Goal: Task Accomplishment & Management: Manage account settings

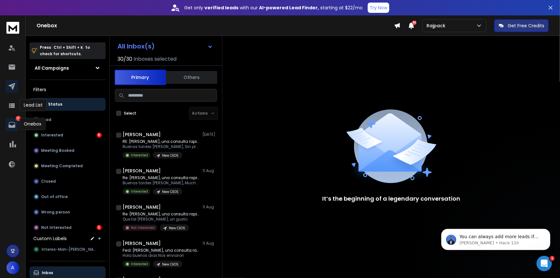
scroll to position [1051, 0]
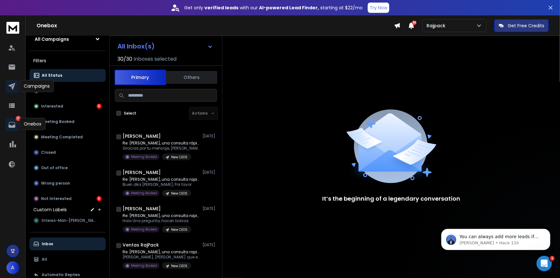
click at [10, 85] on icon at bounding box center [11, 86] width 7 height 7
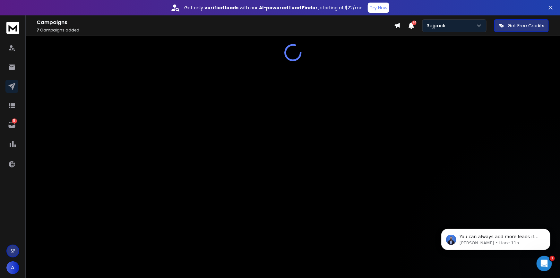
click at [455, 28] on div "Rajpack" at bounding box center [455, 25] width 56 height 6
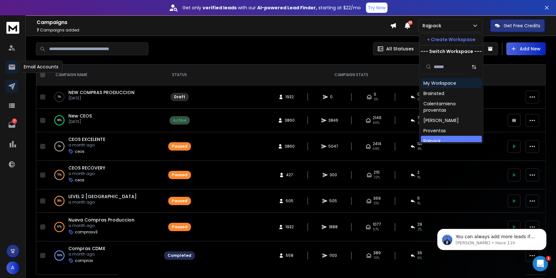
click at [15, 68] on icon at bounding box center [12, 67] width 8 height 8
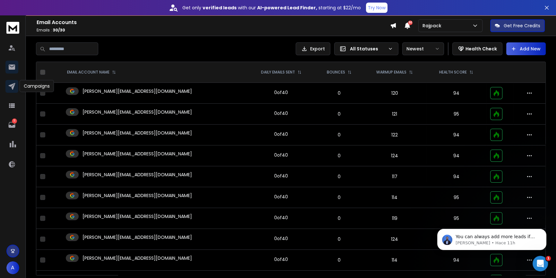
click at [16, 84] on link at bounding box center [11, 86] width 13 height 13
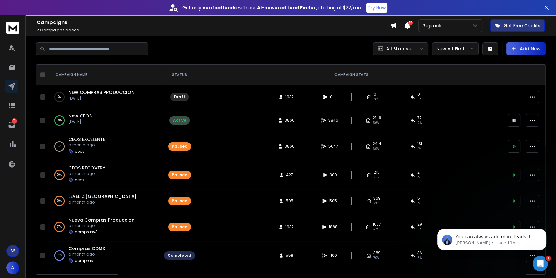
click at [444, 17] on div "Campaigns 7 Campaigns added 50 Rajpack Get Free Credits" at bounding box center [278, 25] width 556 height 21
click at [451, 27] on div "Rajpack" at bounding box center [451, 25] width 56 height 6
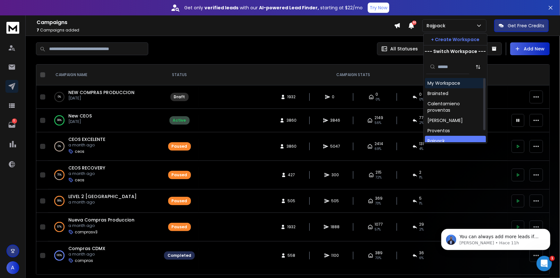
click at [449, 87] on div "My Workspace" at bounding box center [455, 83] width 61 height 10
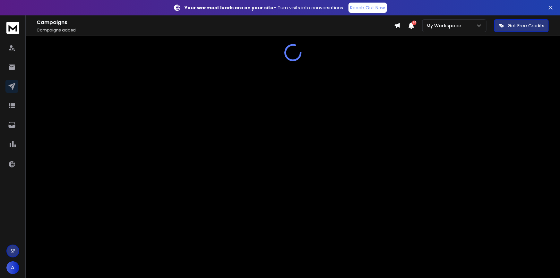
click at [447, 27] on p "My Workspace" at bounding box center [445, 25] width 37 height 6
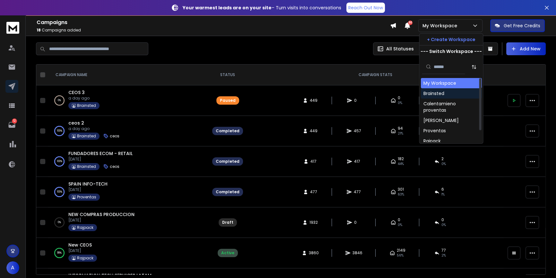
click at [440, 92] on div "Brainsted" at bounding box center [433, 93] width 21 height 6
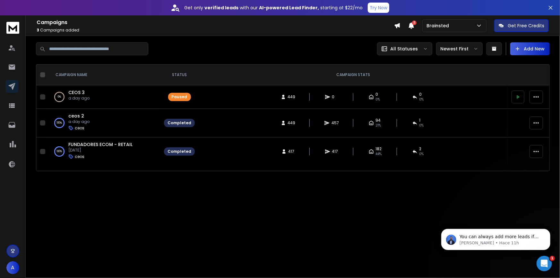
click at [537, 121] on icon "button" at bounding box center [536, 123] width 6 height 6
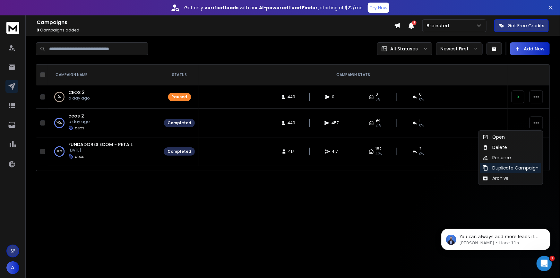
click at [507, 166] on div "Duplicate Campaign" at bounding box center [511, 168] width 56 height 6
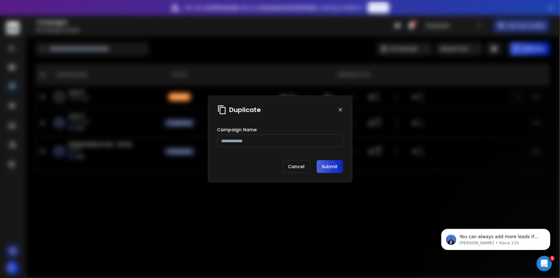
click at [281, 140] on input "text" at bounding box center [280, 141] width 126 height 13
type input "*"
type input "**********"
click at [317, 160] on button "Submit" at bounding box center [330, 166] width 26 height 13
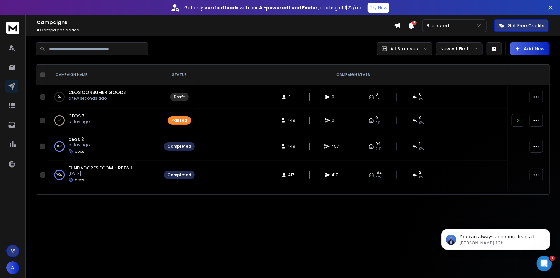
click at [99, 97] on p "a few seconds ago" at bounding box center [96, 98] width 57 height 5
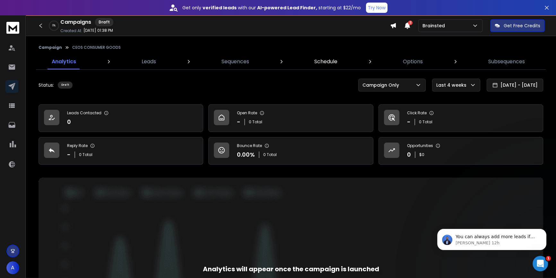
click at [317, 48] on div "Campaign CEOS CONSUMER GOODS" at bounding box center [291, 47] width 510 height 10
click at [239, 58] on p "Sequences" at bounding box center [236, 62] width 28 height 8
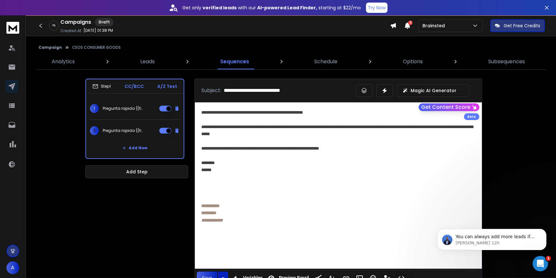
drag, startPoint x: 248, startPoint y: 91, endPoint x: 266, endPoint y: 96, distance: 18.4
click at [266, 96] on div "**********" at bounding box center [338, 90] width 287 height 23
click at [137, 131] on p "Pregunta rapida {{firstName}}" at bounding box center [123, 130] width 41 height 5
click at [246, 202] on div "**********" at bounding box center [338, 205] width 274 height 7
click at [246, 202] on body "**********" at bounding box center [278, 139] width 556 height 278
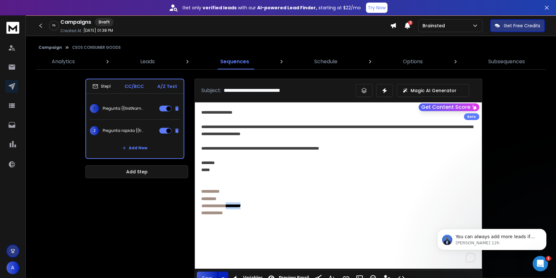
click at [242, 194] on div at bounding box center [242, 194] width 0 height 0
click at [272, 207] on div "**********" at bounding box center [338, 205] width 274 height 7
drag, startPoint x: 272, startPoint y: 207, endPoint x: 189, endPoint y: 205, distance: 82.9
click at [189, 205] on div "**********" at bounding box center [290, 183] width 411 height 209
copy em "**********"
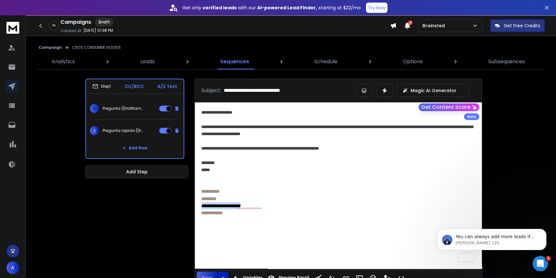
click at [129, 108] on p "Pregunta {{firstName}}" at bounding box center [123, 108] width 41 height 5
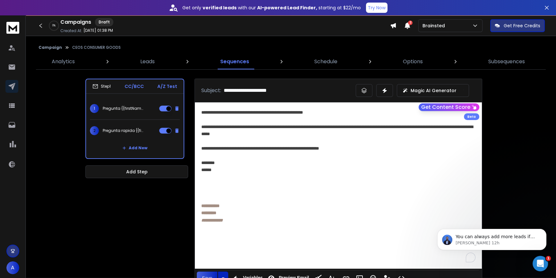
click at [237, 207] on div "**********" at bounding box center [338, 205] width 274 height 7
click at [238, 211] on div "*********" at bounding box center [338, 212] width 274 height 7
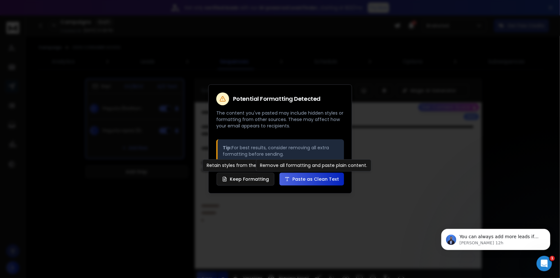
click at [305, 173] on button "Paste as Clean Text" at bounding box center [312, 179] width 65 height 13
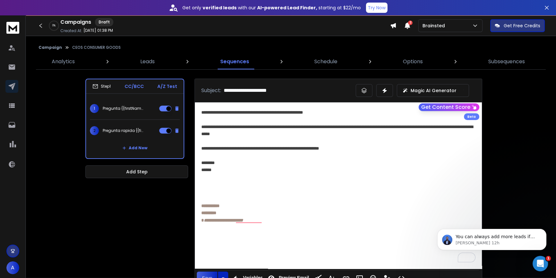
click at [132, 110] on p "Pregunta {{firstName}}" at bounding box center [123, 108] width 41 height 5
click at [135, 132] on p "Pregunta rapida {{firstName}}" at bounding box center [123, 130] width 41 height 5
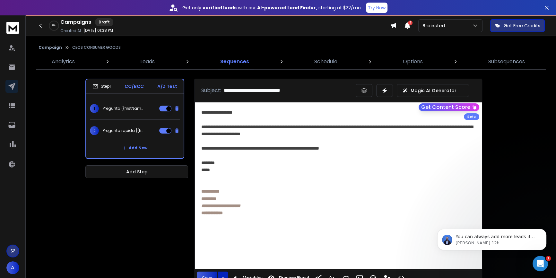
click at [133, 109] on p "Pregunta {{firstName}}" at bounding box center [123, 108] width 41 height 5
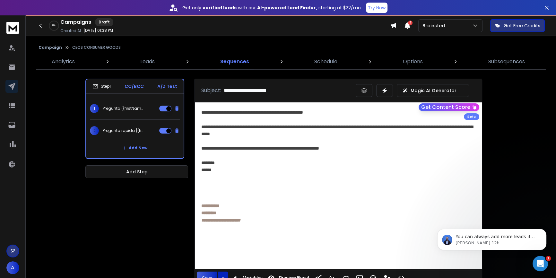
click at [133, 131] on p "Pregunta rapida {{firstName}}" at bounding box center [123, 130] width 41 height 5
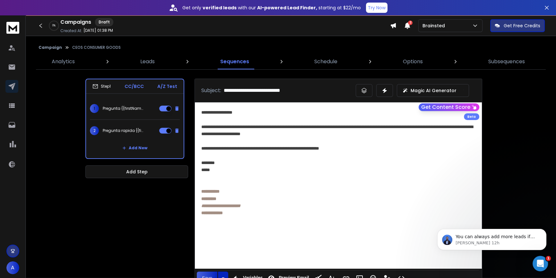
drag, startPoint x: 249, startPoint y: 91, endPoint x: 266, endPoint y: 94, distance: 17.8
click at [266, 94] on input "**********" at bounding box center [287, 91] width 126 height 8
type input "**********"
click at [274, 35] on div "0 % Campaigns Draft Created At: Aug 15, 2025, 01:38 PM 2 Brainsted Get Free Cre…" at bounding box center [278, 25] width 556 height 21
click at [133, 127] on div "2 Pregunta {{firstName}}" at bounding box center [117, 130] width 54 height 9
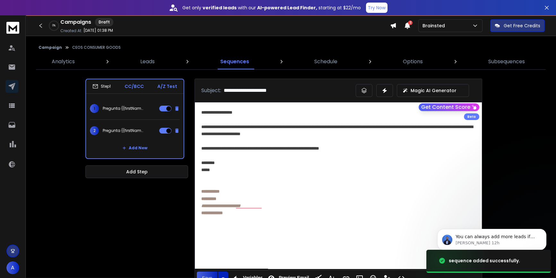
scroll to position [18, 0]
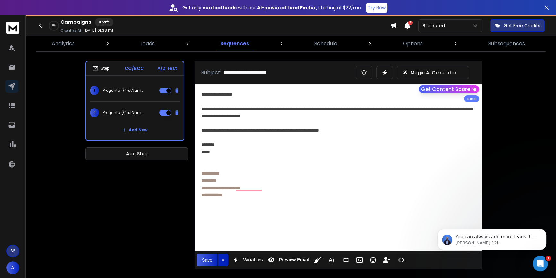
click at [130, 111] on p "Pregunta {{firstName}}" at bounding box center [123, 112] width 41 height 5
click at [131, 90] on p "Pregunta {{firstName}}" at bounding box center [123, 90] width 41 height 5
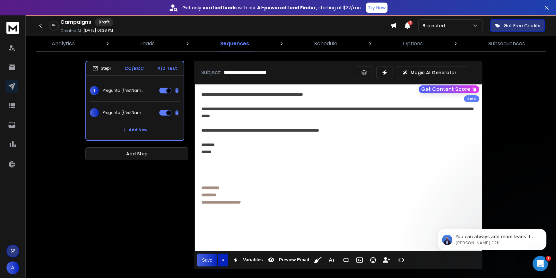
click at [121, 114] on p "Pregunta {{firstName}}" at bounding box center [123, 112] width 41 height 5
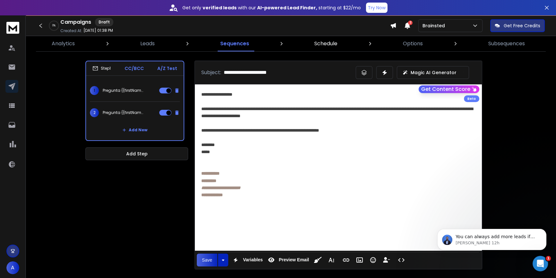
click at [327, 40] on p "Schedule" at bounding box center [325, 44] width 23 height 8
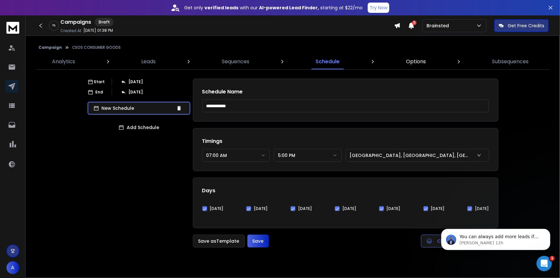
click at [414, 57] on link "Options" at bounding box center [416, 61] width 28 height 15
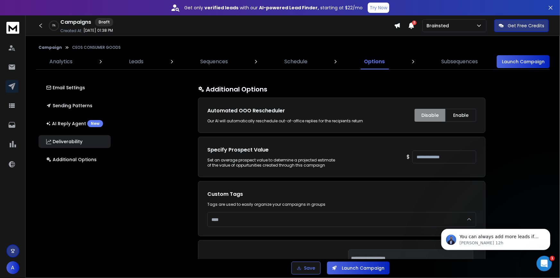
scroll to position [1266, 0]
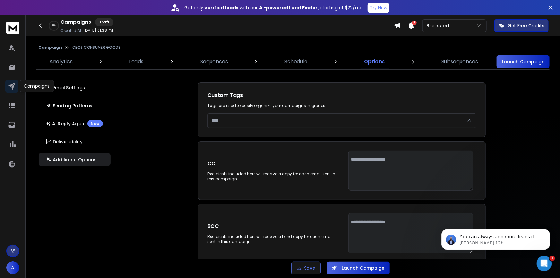
click at [17, 86] on link at bounding box center [11, 86] width 13 height 13
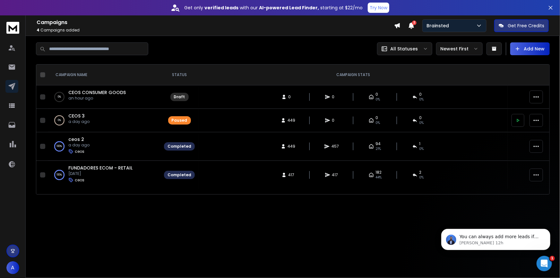
click at [451, 26] on p "Brainsted" at bounding box center [439, 25] width 25 height 6
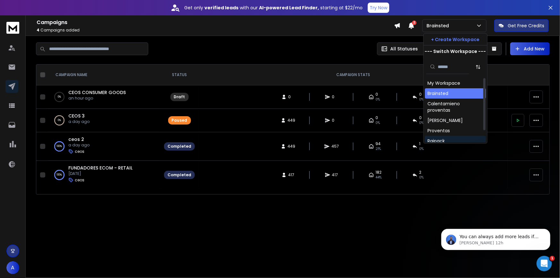
click at [443, 139] on div "Rajpack" at bounding box center [436, 141] width 17 height 6
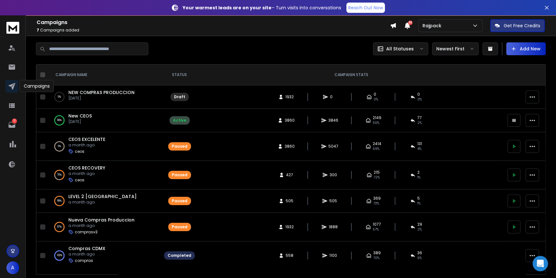
click at [11, 87] on icon at bounding box center [11, 86] width 7 height 7
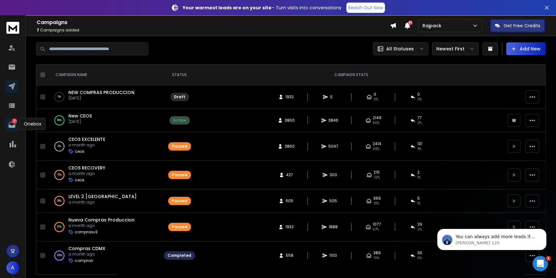
click at [14, 120] on p "11" at bounding box center [14, 120] width 5 height 5
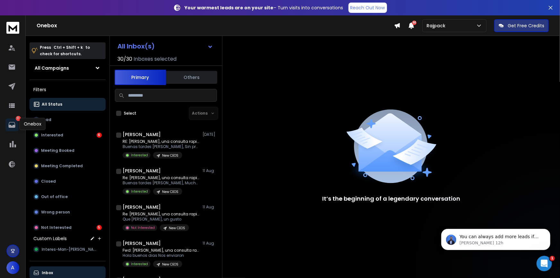
click at [13, 121] on icon at bounding box center [12, 125] width 8 height 8
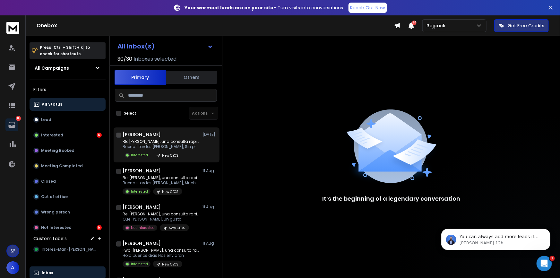
click at [148, 138] on div "Fernando Horacio Mejia 13 Aug RE: Julio, una consulta rapida Buenas tardes Juli…" at bounding box center [170, 144] width 94 height 27
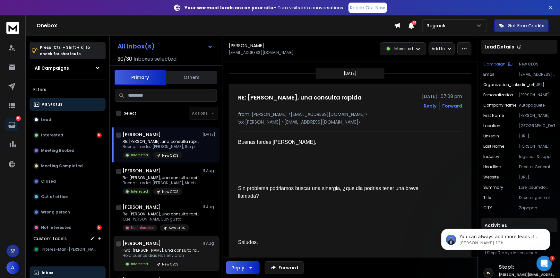
scroll to position [58, 0]
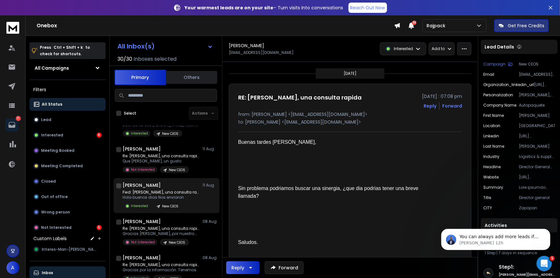
click at [162, 180] on div "Junoel Tavares Mendoza 11 Aug Fwd: Adriana, una consulta rapida Hola buenos dia…" at bounding box center [167, 195] width 106 height 35
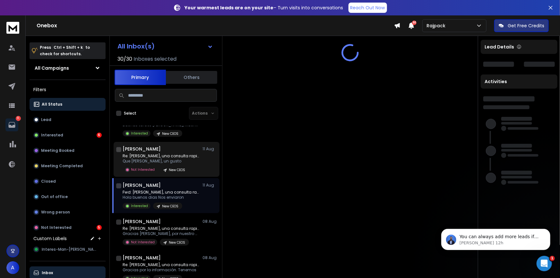
drag, startPoint x: 153, startPoint y: 159, endPoint x: 154, endPoint y: 164, distance: 5.9
click at [153, 159] on p "Que tal Fernando, un gusto" at bounding box center [161, 161] width 77 height 5
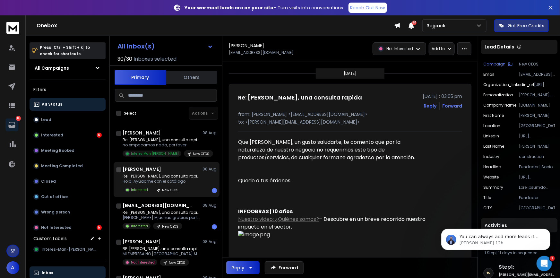
scroll to position [350, 0]
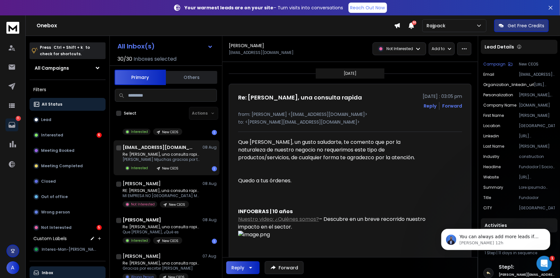
click at [156, 149] on h1 "ececcaldi@ouzo.com.mx" at bounding box center [158, 147] width 71 height 6
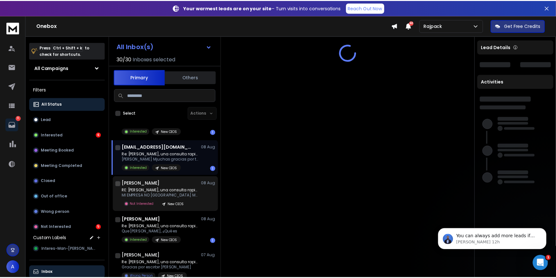
scroll to position [408, 0]
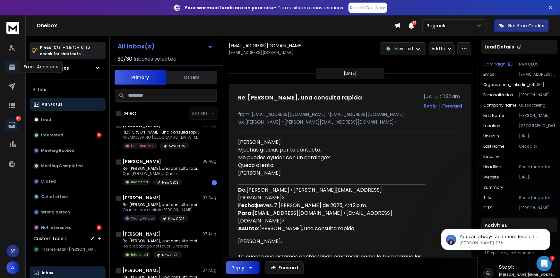
click at [8, 70] on icon at bounding box center [12, 67] width 8 height 8
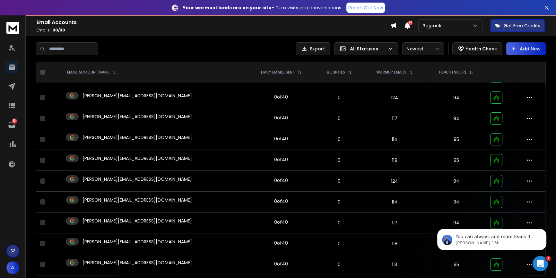
scroll to position [87, 0]
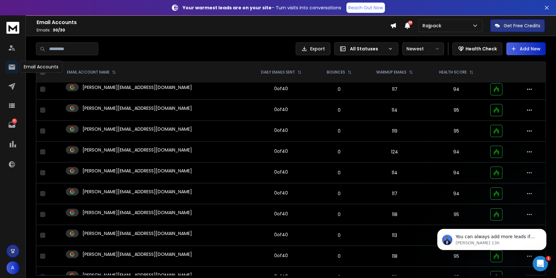
click at [13, 69] on icon at bounding box center [12, 67] width 8 height 8
click at [12, 64] on icon at bounding box center [12, 67] width 8 height 8
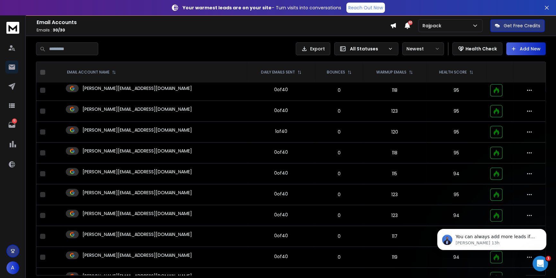
scroll to position [320, 0]
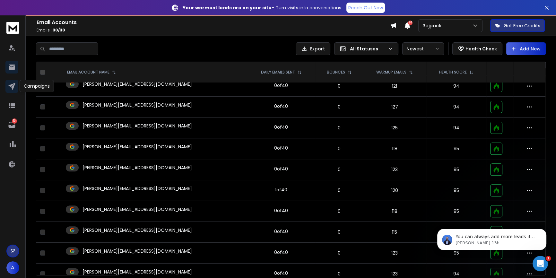
click at [13, 90] on icon at bounding box center [12, 87] width 8 height 8
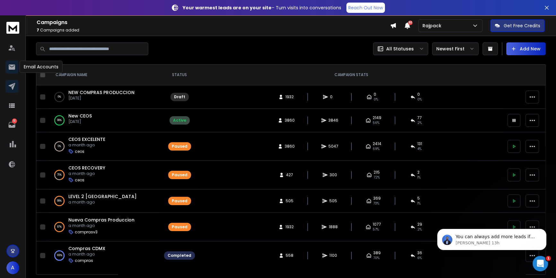
click at [13, 61] on link at bounding box center [11, 67] width 13 height 13
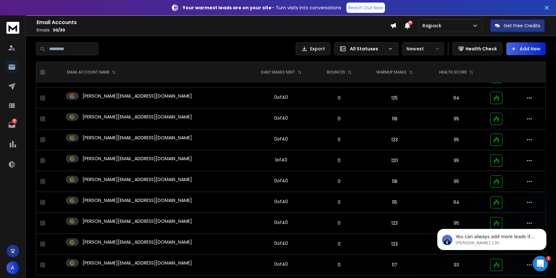
scroll to position [437, 0]
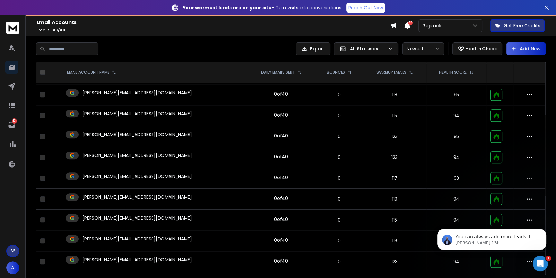
click at [542, 260] on icon "Abrir Intercom Messenger" at bounding box center [540, 263] width 11 height 11
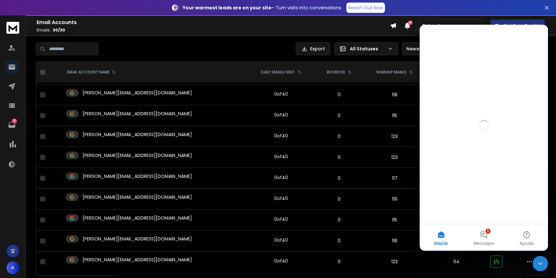
scroll to position [0, 0]
click at [541, 254] on div "EMAIL ACCOUNT NAME DAILY EMAILS SENT BOUNCES WARMUP EMAILS HEALTH SCORE fernand…" at bounding box center [291, 169] width 510 height 214
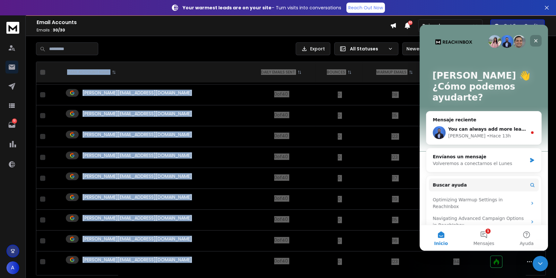
click at [534, 38] on div "Cerrar" at bounding box center [536, 41] width 12 height 12
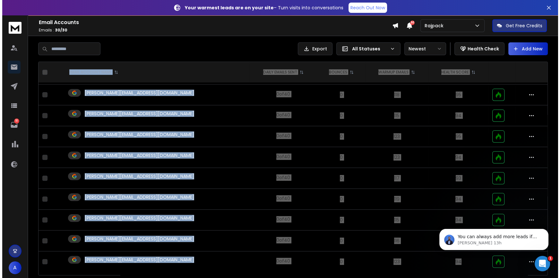
scroll to position [232, 0]
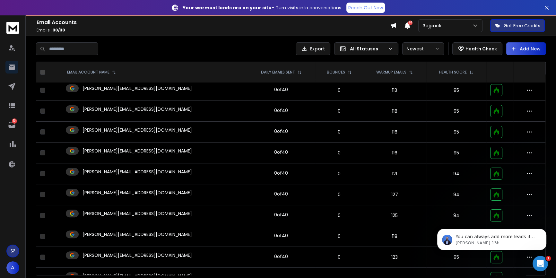
click at [18, 122] on div "10" at bounding box center [12, 125] width 15 height 15
click at [12, 119] on p "10" at bounding box center [14, 120] width 5 height 5
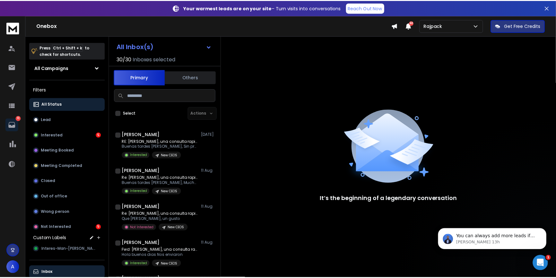
scroll to position [204, 0]
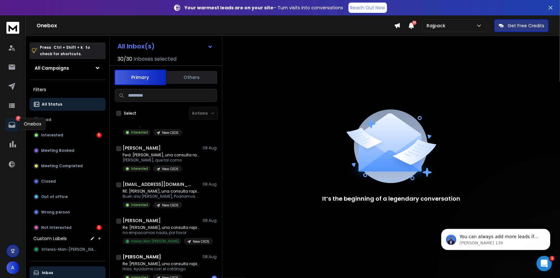
click at [5, 124] on link "10" at bounding box center [11, 124] width 13 height 13
click at [11, 123] on icon at bounding box center [12, 125] width 8 height 8
click at [14, 86] on icon at bounding box center [12, 87] width 8 height 8
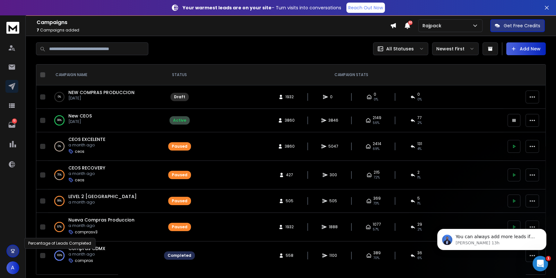
click at [84, 246] on div "Percentage of Leads Completed" at bounding box center [59, 243] width 71 height 11
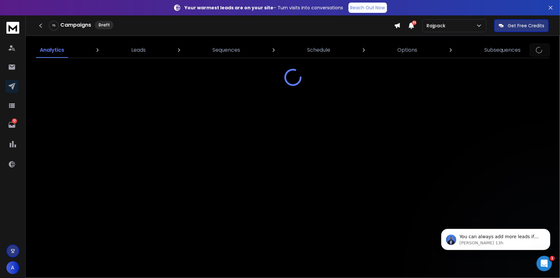
click at [92, 249] on div "Your warmest leads are on your site – Turn visits into conversations Reach Out …" at bounding box center [280, 139] width 560 height 278
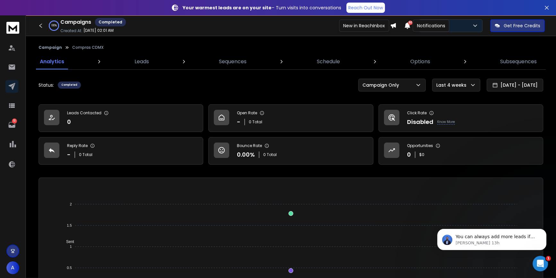
click at [461, 31] on button "Rajpack" at bounding box center [450, 25] width 64 height 13
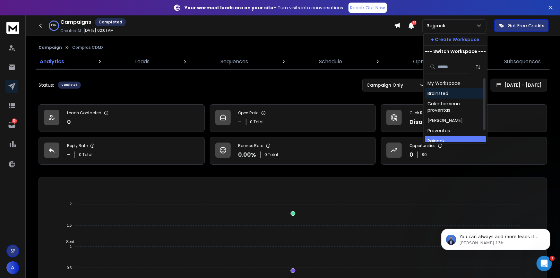
click at [450, 94] on div "Brainsted" at bounding box center [455, 93] width 61 height 10
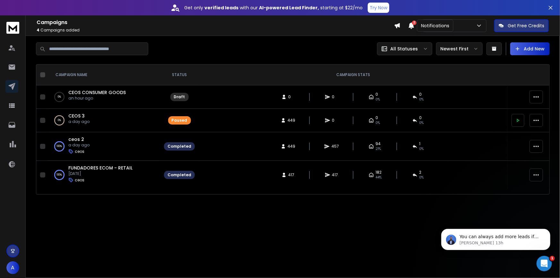
click at [414, 26] on icon at bounding box center [412, 25] width 6 height 6
click at [89, 91] on span "CEOS CONSUMER GOODS" at bounding box center [96, 92] width 57 height 6
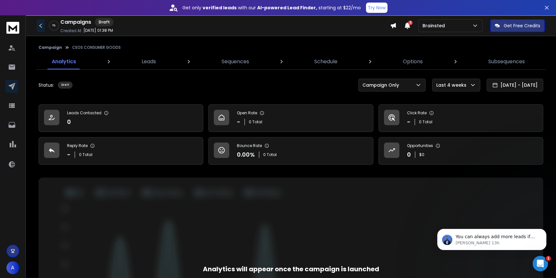
click at [40, 27] on icon at bounding box center [41, 26] width 6 height 6
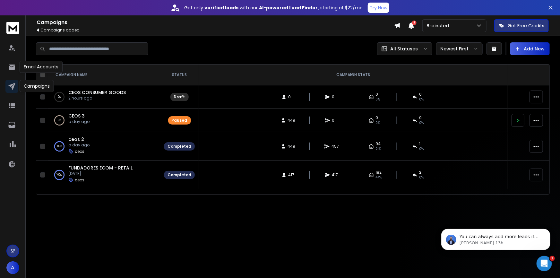
click at [13, 85] on icon at bounding box center [11, 86] width 7 height 7
click at [98, 91] on span "CEOS CONSUMER GOODS" at bounding box center [96, 92] width 57 height 6
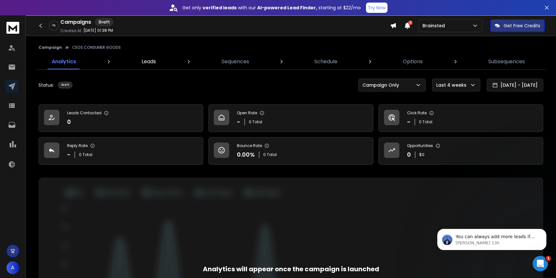
click at [148, 65] on p "Leads" at bounding box center [149, 62] width 14 height 8
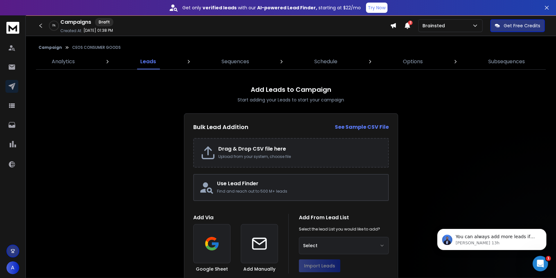
click at [327, 150] on h2 "Drag & Drop CSV file here" at bounding box center [299, 149] width 163 height 8
type input "**********"
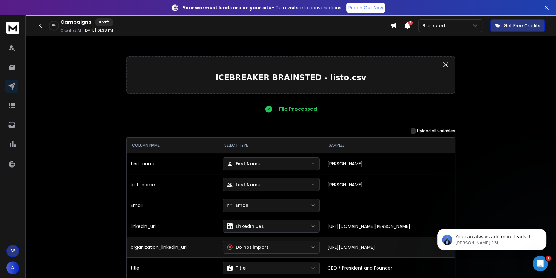
click at [251, 248] on div "Do not import" at bounding box center [247, 247] width 41 height 6
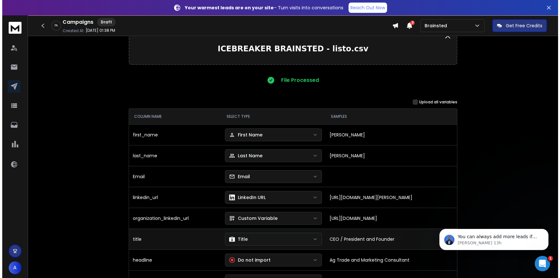
scroll to position [58, 0]
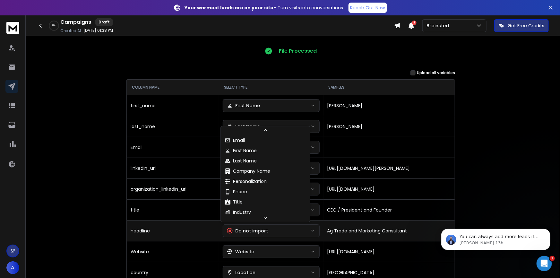
click at [248, 231] on div "Do not import" at bounding box center [247, 231] width 41 height 6
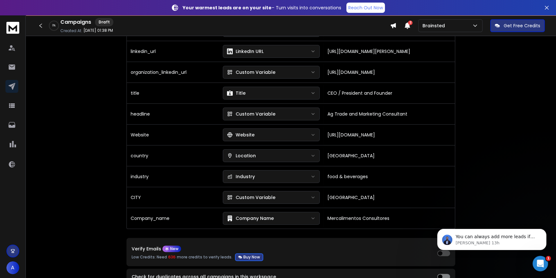
scroll to position [224, 0]
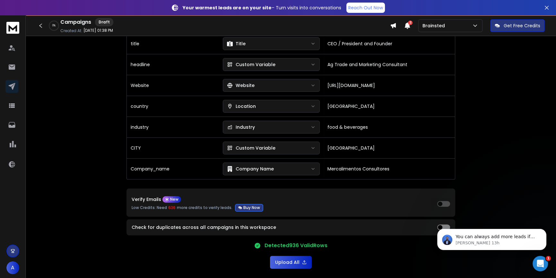
click at [292, 261] on button "Upload All" at bounding box center [291, 262] width 42 height 13
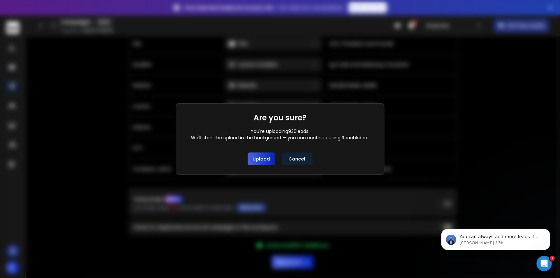
click at [263, 156] on button "Upload" at bounding box center [262, 159] width 28 height 13
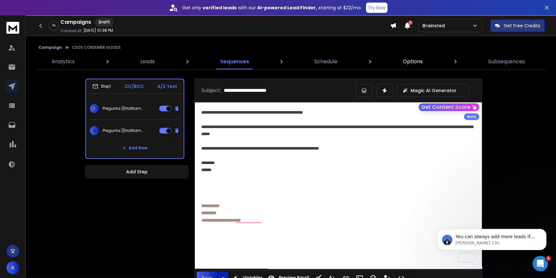
click at [414, 57] on link "Options" at bounding box center [413, 61] width 28 height 15
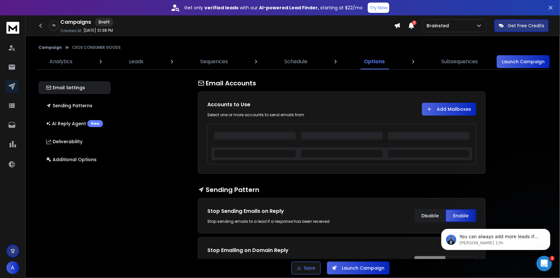
click at [532, 61] on button "Launch Campaign" at bounding box center [523, 61] width 53 height 13
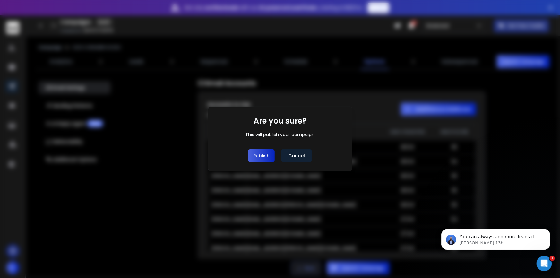
click at [266, 154] on button "Publish" at bounding box center [261, 155] width 27 height 13
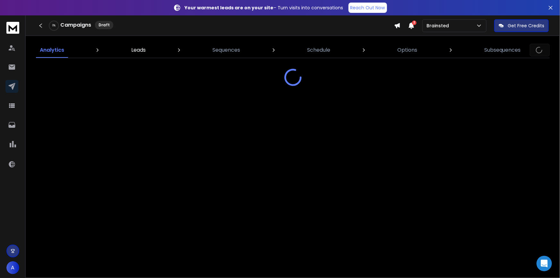
click at [143, 48] on p "Leads" at bounding box center [138, 50] width 14 height 8
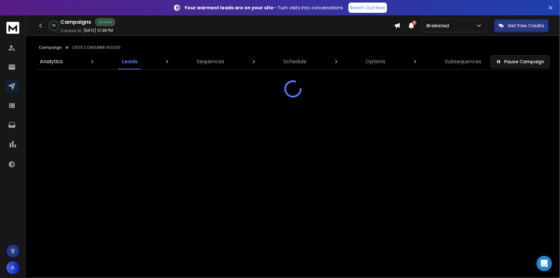
click at [45, 64] on p "Analytics" at bounding box center [51, 62] width 23 height 8
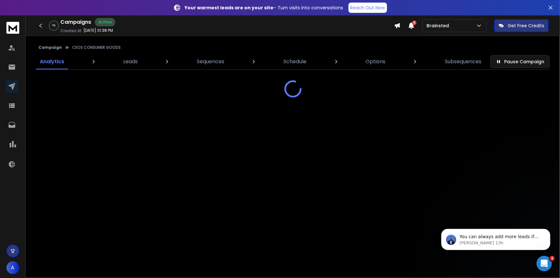
click at [48, 45] on button "Campaign" at bounding box center [50, 47] width 23 height 5
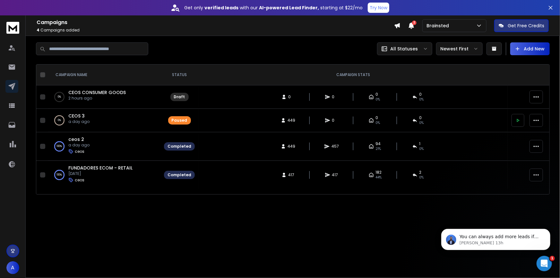
click at [109, 92] on span "CEOS CONSUMER GOODS" at bounding box center [96, 92] width 57 height 6
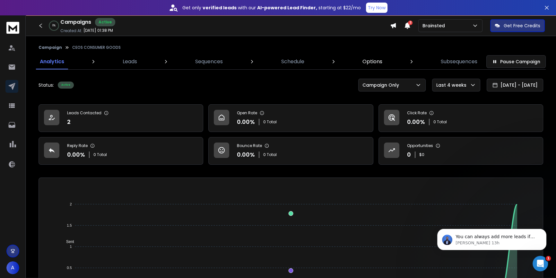
click at [371, 64] on p "Options" at bounding box center [372, 62] width 20 height 8
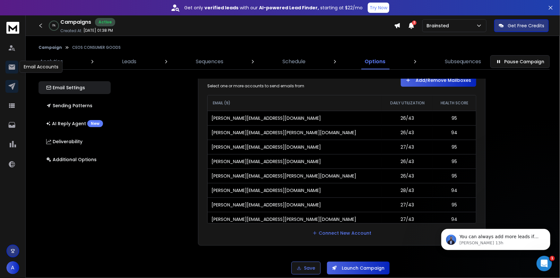
click at [12, 72] on link at bounding box center [11, 67] width 13 height 13
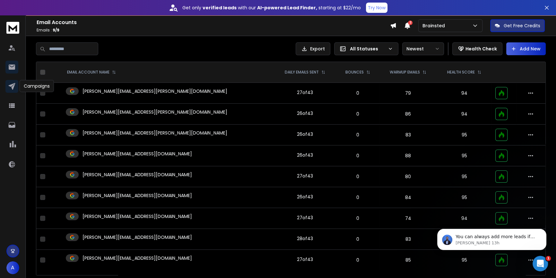
click at [9, 88] on icon at bounding box center [12, 87] width 8 height 8
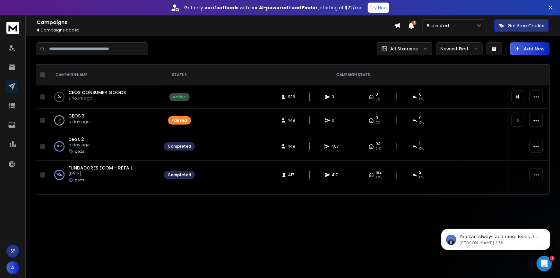
click at [111, 93] on span "CEOS CONSUMER GOODS" at bounding box center [96, 92] width 57 height 6
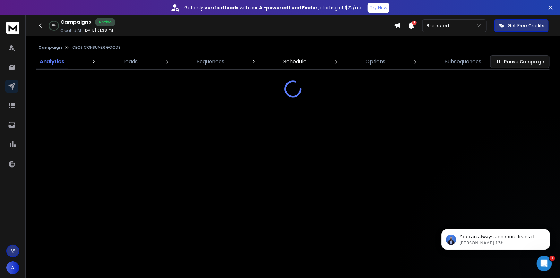
click at [302, 66] on link "Schedule" at bounding box center [295, 61] width 31 height 15
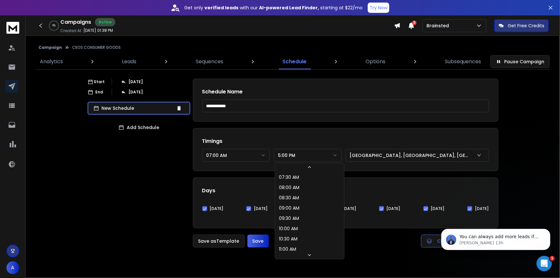
click at [297, 161] on button "5:00 PM" at bounding box center [308, 155] width 68 height 13
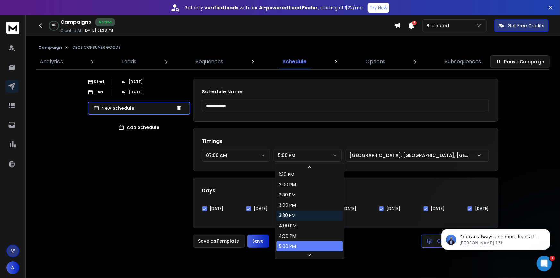
scroll to position [155, 0]
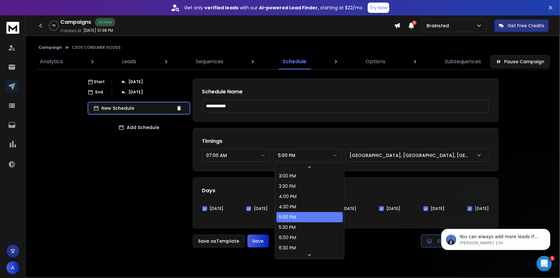
select select "********"
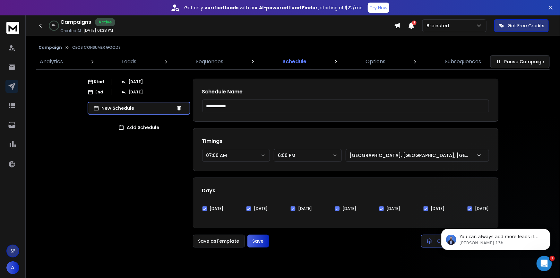
click at [263, 239] on button "Save" at bounding box center [259, 241] width 22 height 13
click at [9, 65] on icon at bounding box center [12, 67] width 6 height 5
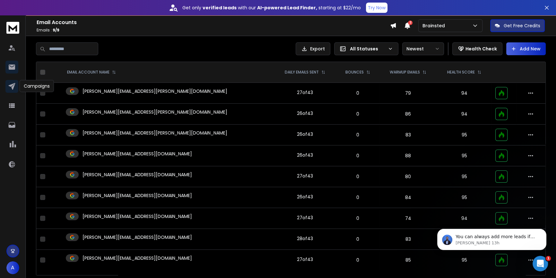
click at [12, 85] on icon at bounding box center [12, 87] width 8 height 8
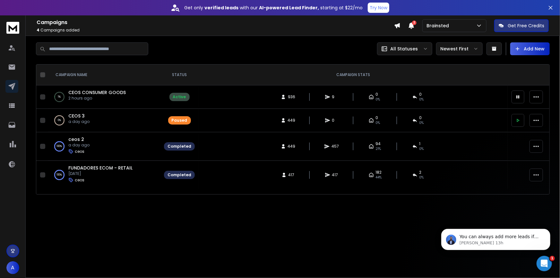
click at [19, 83] on div at bounding box center [12, 87] width 15 height 15
click at [9, 90] on link at bounding box center [11, 86] width 13 height 13
click at [103, 89] on span "CEOS CONSUMER GOODS" at bounding box center [96, 92] width 57 height 6
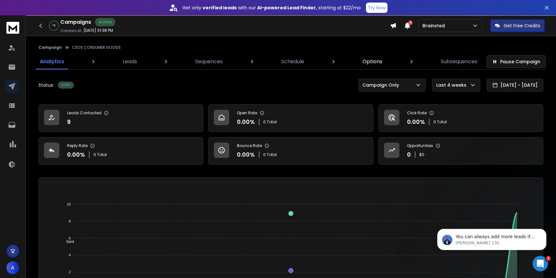
click at [373, 60] on p "Options" at bounding box center [372, 62] width 20 height 8
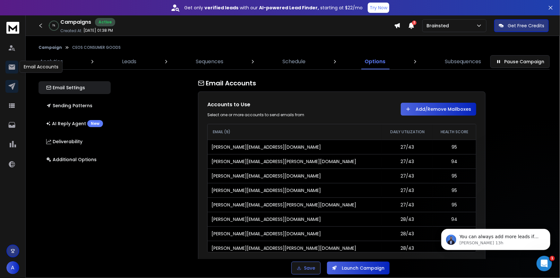
click at [8, 62] on link at bounding box center [11, 67] width 13 height 13
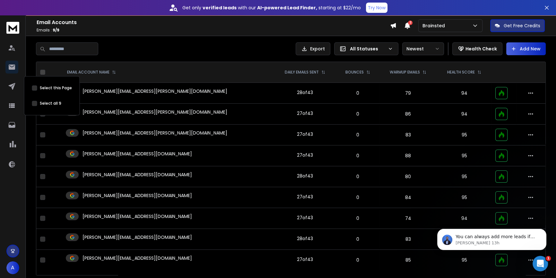
click at [34, 105] on button "Select this Page" at bounding box center [34, 103] width 5 height 5
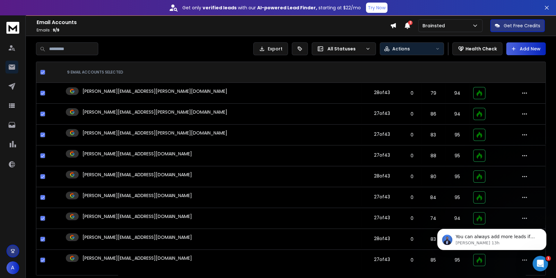
click at [422, 48] on div "Actions" at bounding box center [408, 49] width 49 height 6
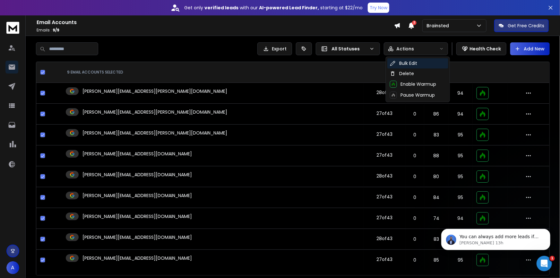
click at [411, 58] on div "Bulk Edit" at bounding box center [418, 63] width 61 height 10
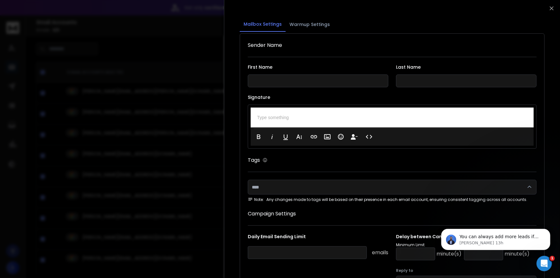
click at [298, 256] on input "number" at bounding box center [307, 252] width 119 height 13
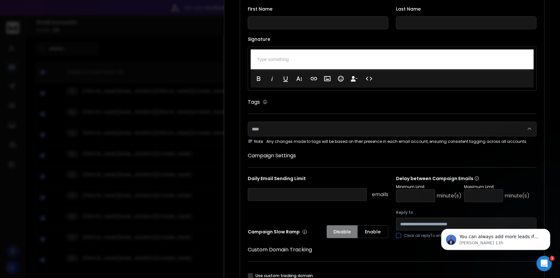
scroll to position [109, 0]
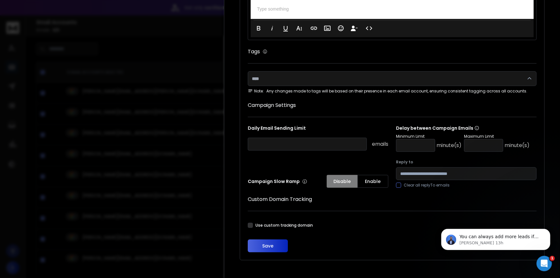
type input "**"
click at [273, 248] on button "Save" at bounding box center [268, 246] width 40 height 13
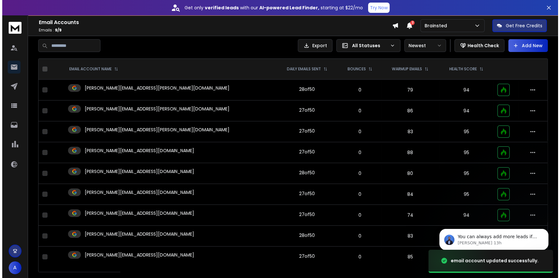
scroll to position [0, 0]
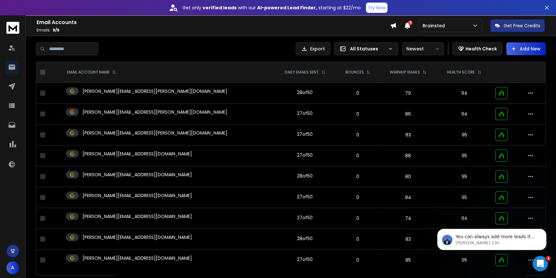
click at [165, 44] on div at bounding box center [164, 48] width 256 height 13
click at [11, 87] on icon at bounding box center [11, 86] width 7 height 7
